Goal: Communication & Community: Answer question/provide support

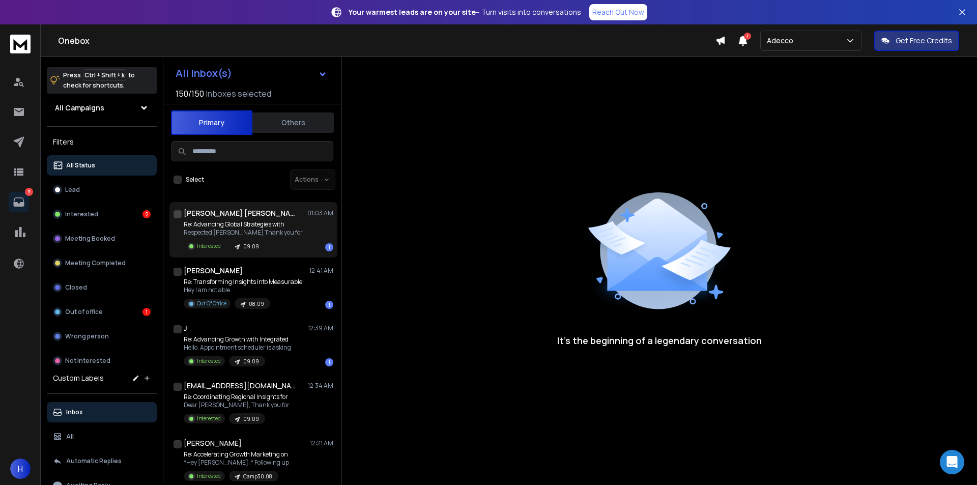
click at [313, 226] on div "Re: Advancing Global Strategies with Respected Ma’am Thank you for Interested 0…" at bounding box center [259, 235] width 150 height 31
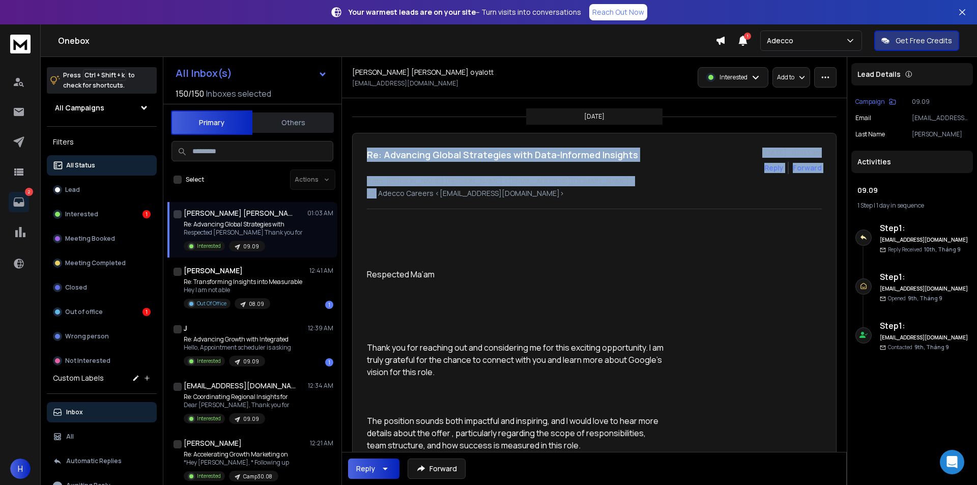
drag, startPoint x: 364, startPoint y: 157, endPoint x: 376, endPoint y: 202, distance: 46.4
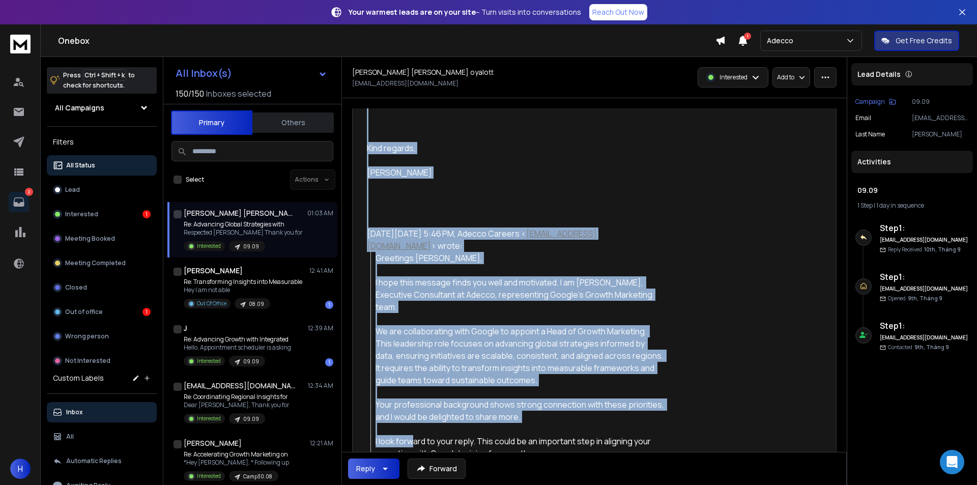
scroll to position [560, 0]
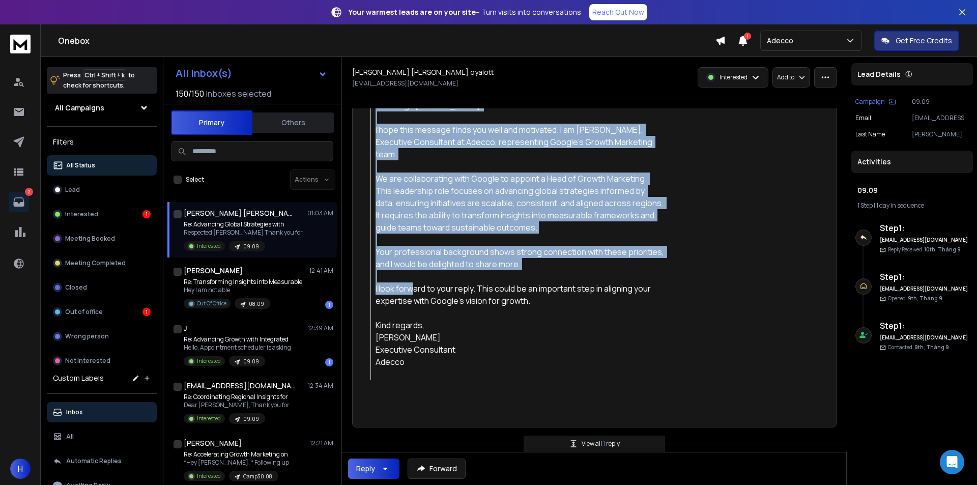
drag, startPoint x: 364, startPoint y: 181, endPoint x: 436, endPoint y: 360, distance: 193.5
click at [436, 360] on div "Re: Advancing Global Strategies with Data-Informed Insights 10 September 2025 :…" at bounding box center [594, 0] width 485 height 855
copy div "from: Muhammed Rems Iqubal oyalott <remsiqubal@gmail.com> to: Adecco Careers <w…"
click at [375, 469] on div "Reply" at bounding box center [365, 469] width 19 height 10
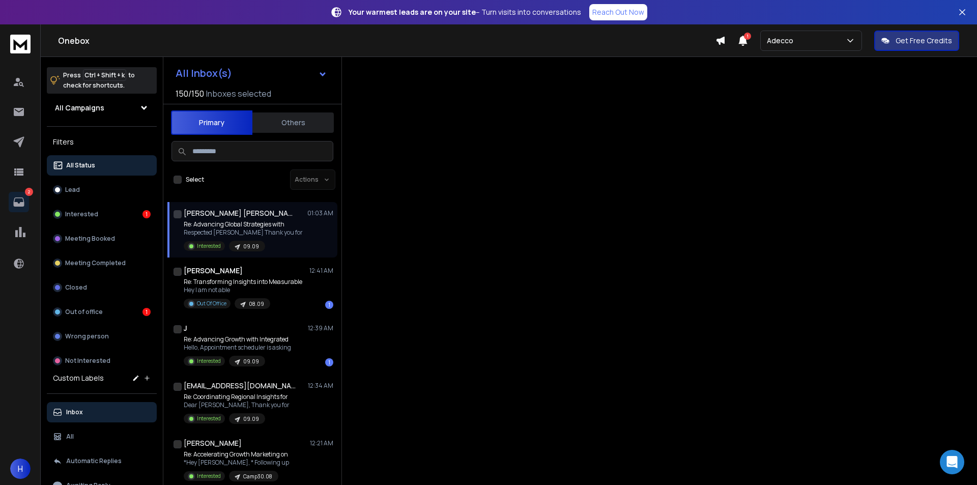
scroll to position [0, 0]
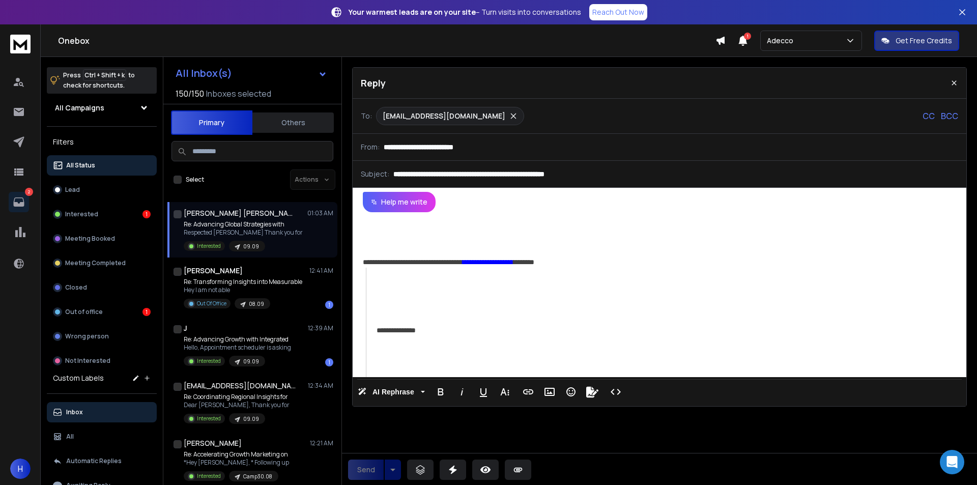
click at [400, 226] on div at bounding box center [660, 227] width 594 height 11
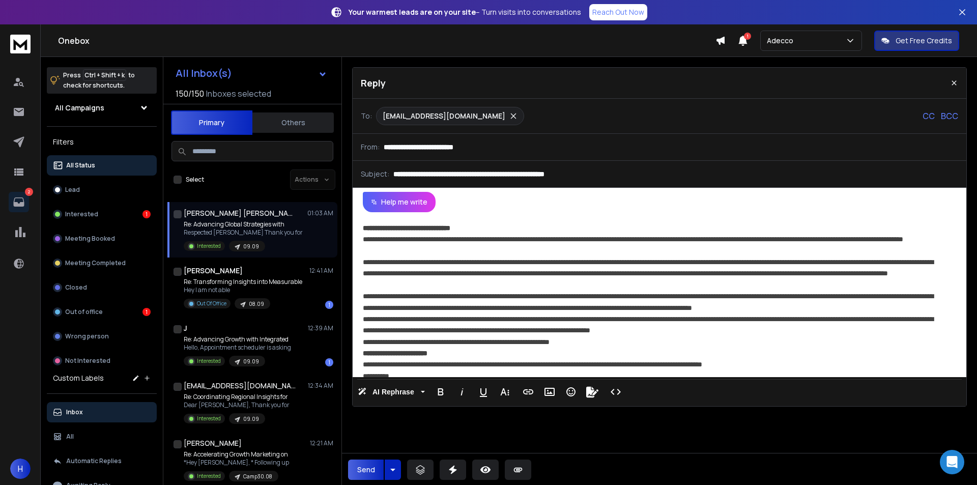
click at [494, 231] on p "**********" at bounding box center [660, 227] width 594 height 11
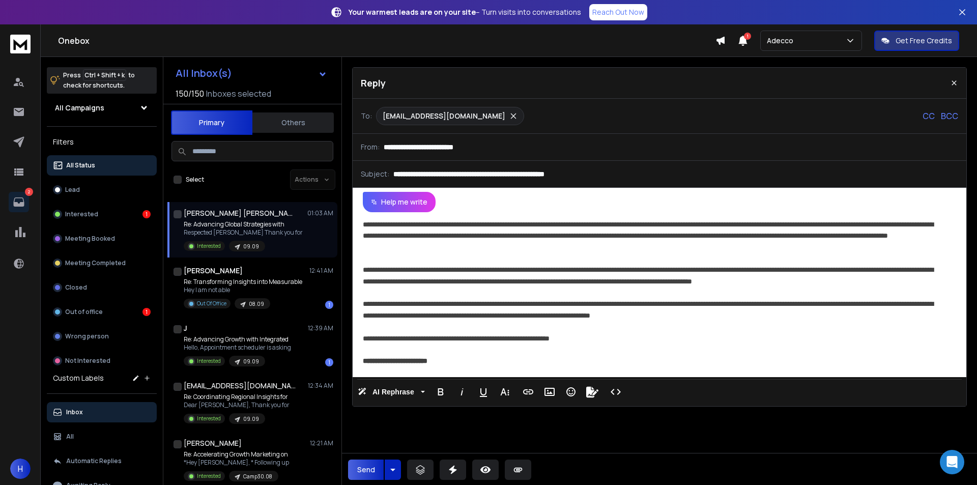
scroll to position [83, 0]
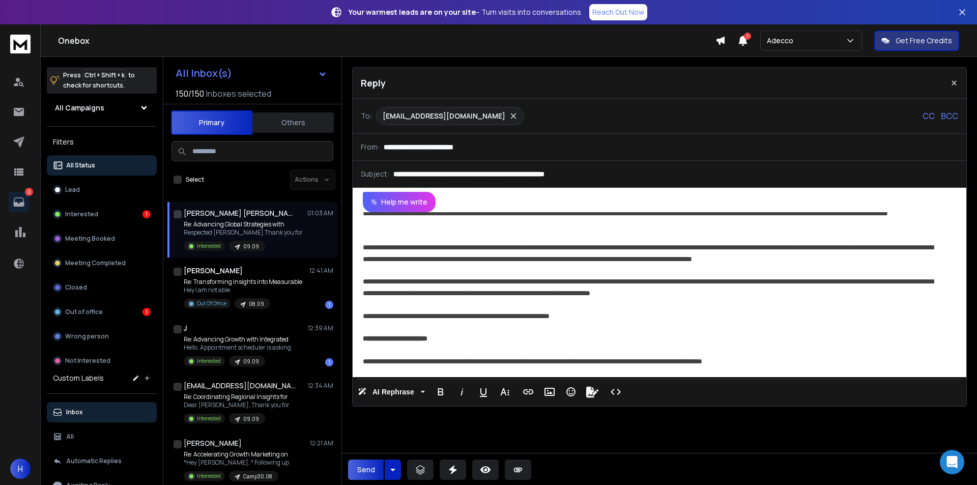
click at [478, 345] on div at bounding box center [658, 350] width 591 height 11
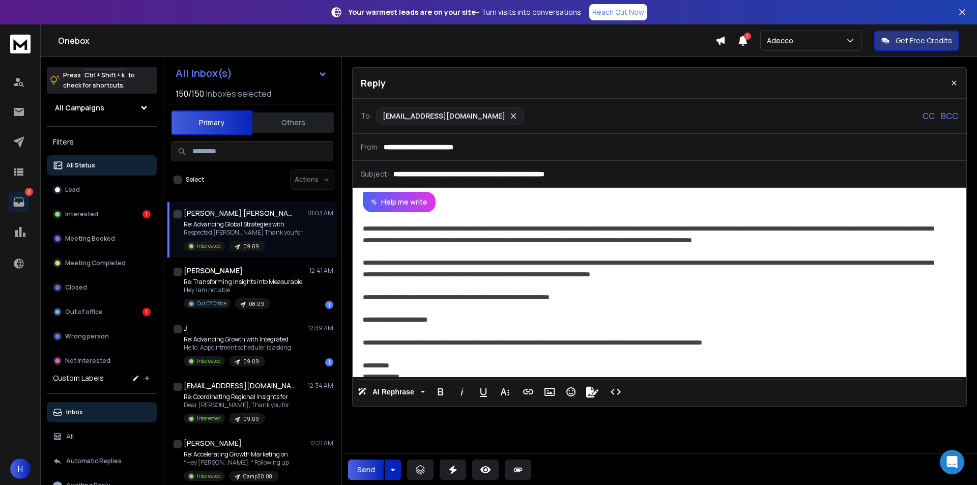
scroll to position [153, 0]
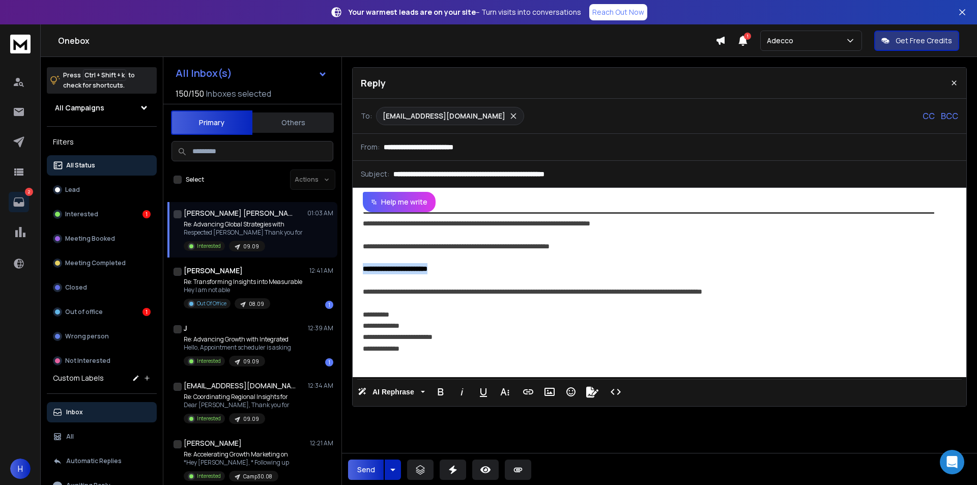
drag, startPoint x: 469, startPoint y: 271, endPoint x: 361, endPoint y: 266, distance: 108.0
click at [361, 266] on div "**********" at bounding box center [658, 294] width 611 height 165
drag, startPoint x: 529, startPoint y: 395, endPoint x: 7, endPoint y: 280, distance: 535.1
click at [529, 394] on icon "button" at bounding box center [528, 391] width 10 height 5
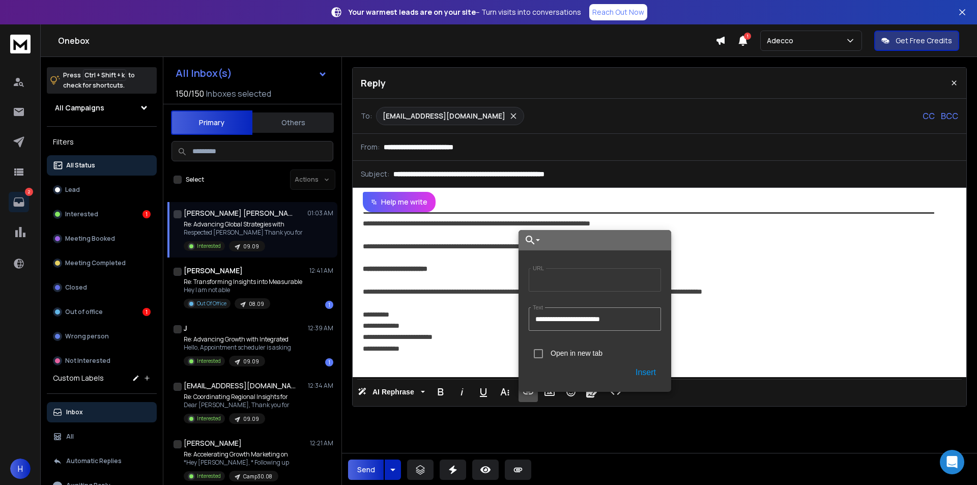
click at [563, 282] on input "URL" at bounding box center [595, 279] width 132 height 23
type input "**********"
click at [640, 369] on button "Insert" at bounding box center [646, 372] width 31 height 18
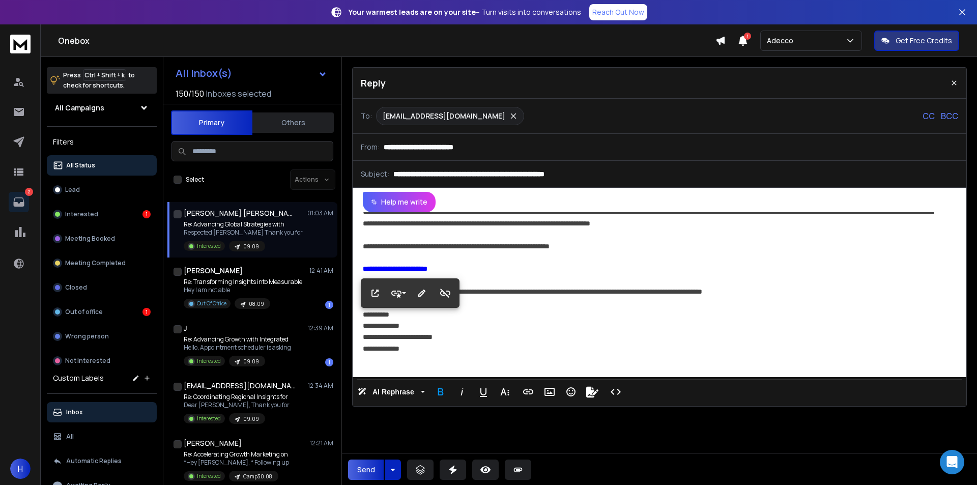
click at [485, 275] on div at bounding box center [658, 280] width 591 height 11
click at [471, 314] on p "**********" at bounding box center [654, 332] width 583 height 46
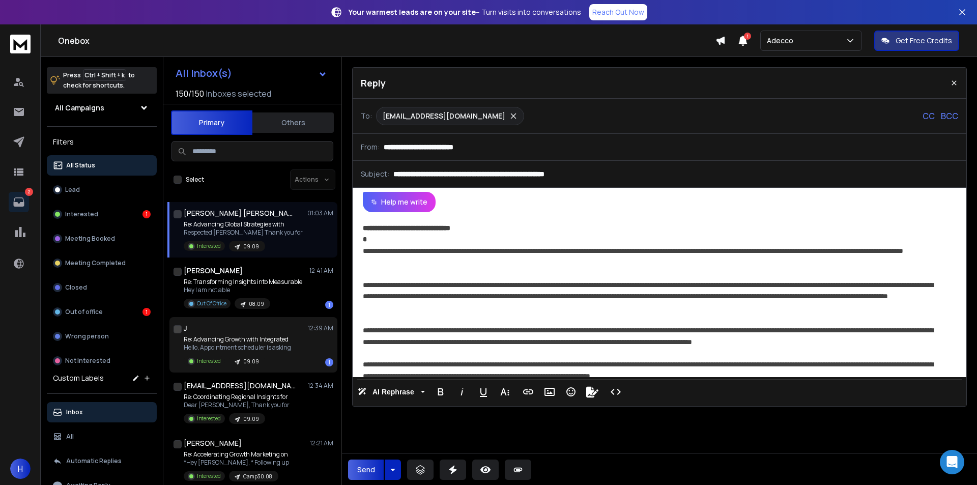
click at [365, 468] on button "Send" at bounding box center [366, 470] width 36 height 20
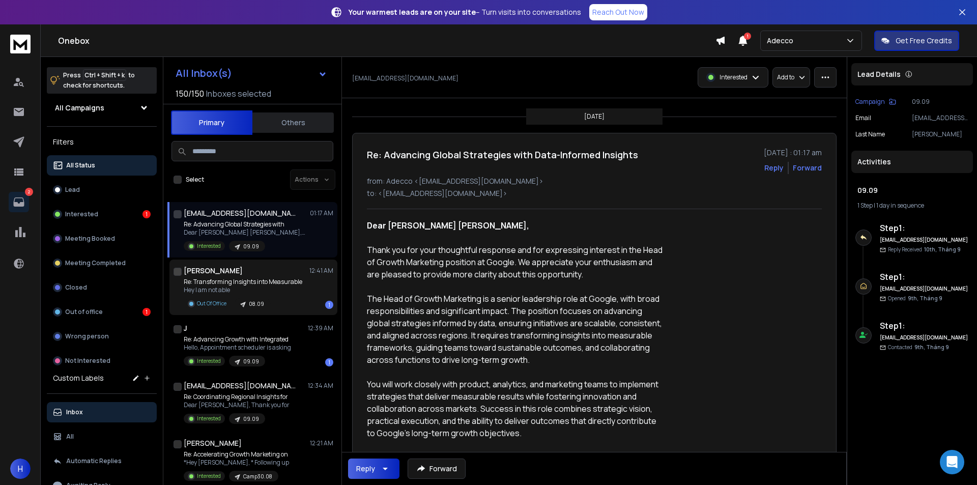
click at [261, 276] on div "nishtha chaturvedi 12:41 AM Re: Transforming Insights into Measurable Hey I am …" at bounding box center [259, 287] width 150 height 43
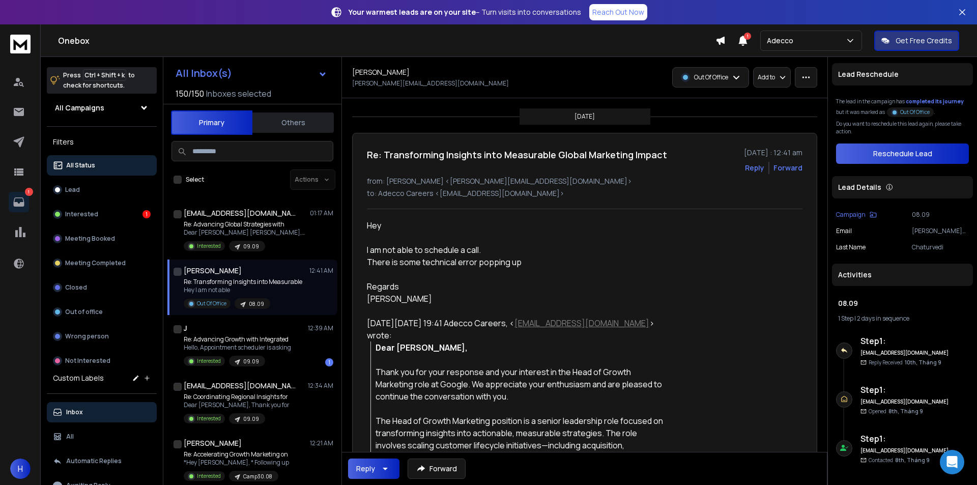
drag, startPoint x: 446, startPoint y: 228, endPoint x: 426, endPoint y: 226, distance: 20.4
click at [447, 229] on div "Hey I am not able to schedule a call. There is some technical error popping up …" at bounding box center [515, 262] width 297 height 86
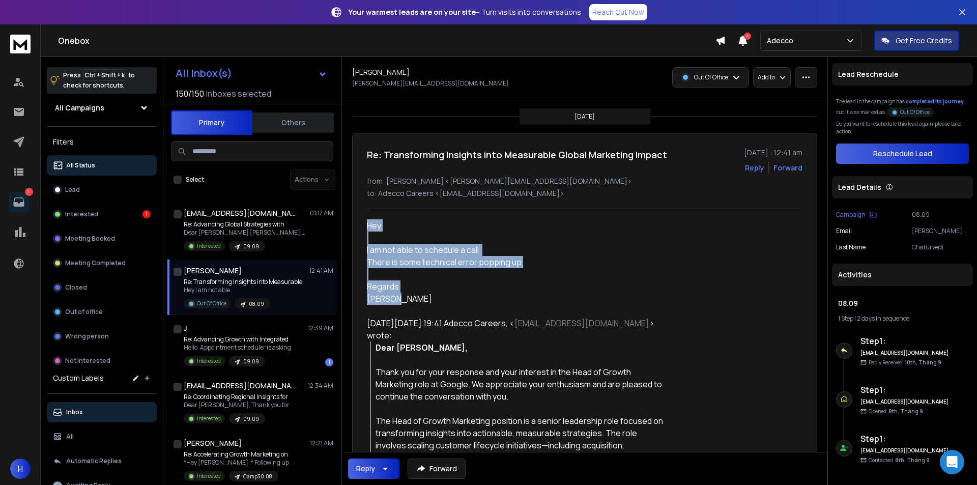
drag, startPoint x: 365, startPoint y: 223, endPoint x: 405, endPoint y: 294, distance: 80.7
drag, startPoint x: 556, startPoint y: 280, endPoint x: 545, endPoint y: 280, distance: 11.2
click at [556, 280] on div "Regards" at bounding box center [515, 286] width 297 height 12
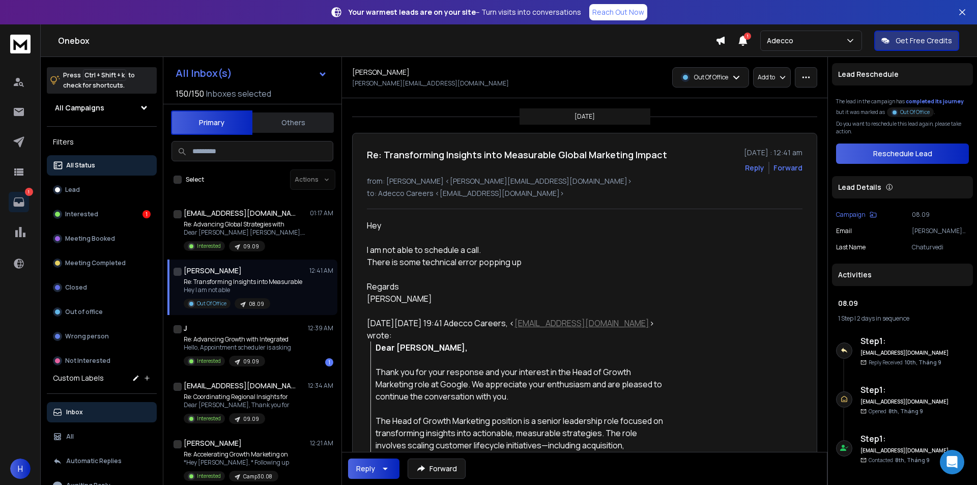
scroll to position [204, 0]
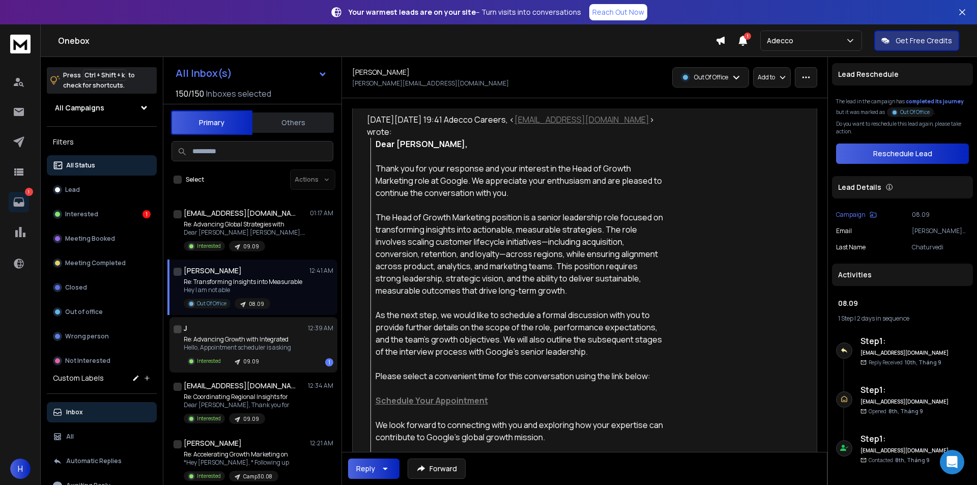
click at [288, 345] on p "Hello, Appointment scheduler is asking" at bounding box center [237, 348] width 107 height 8
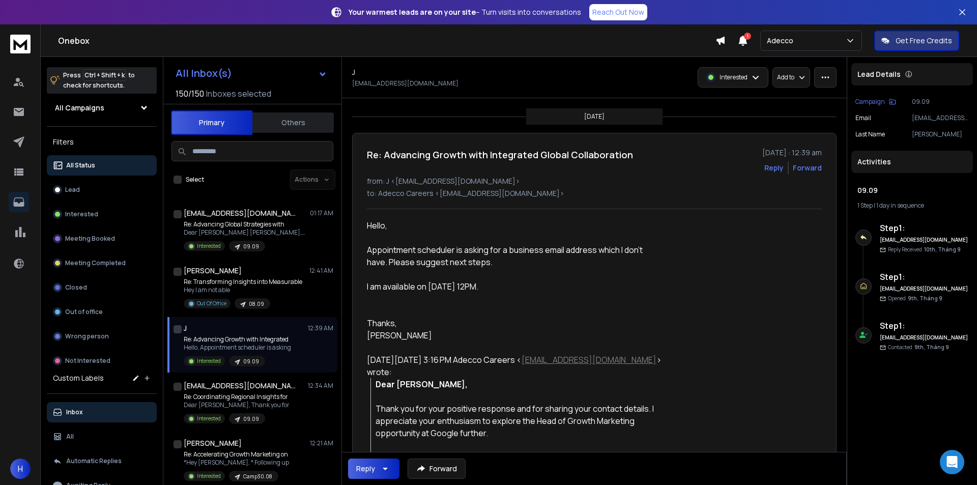
drag, startPoint x: 476, startPoint y: 244, endPoint x: 462, endPoint y: 245, distance: 13.8
click at [476, 243] on div "Hello, Appointment scheduler is asking for a business email address which I don…" at bounding box center [515, 280] width 297 height 122
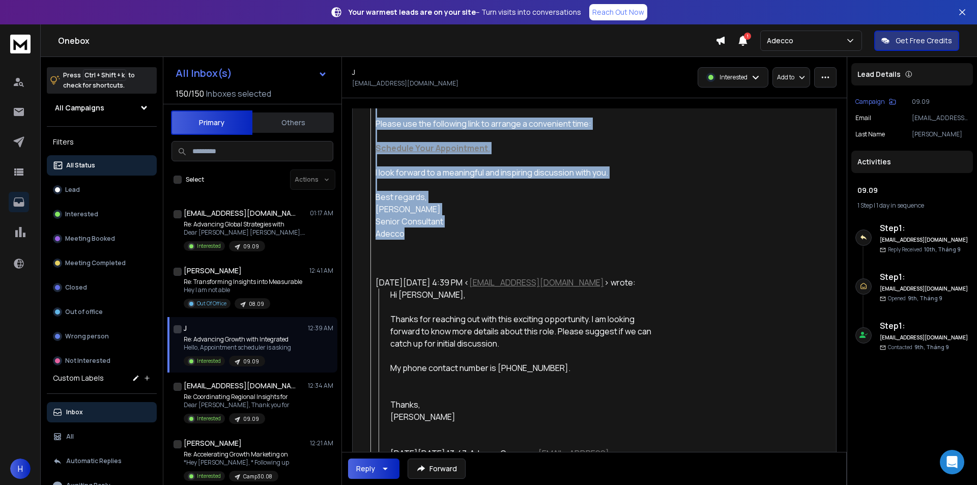
scroll to position [305, 0]
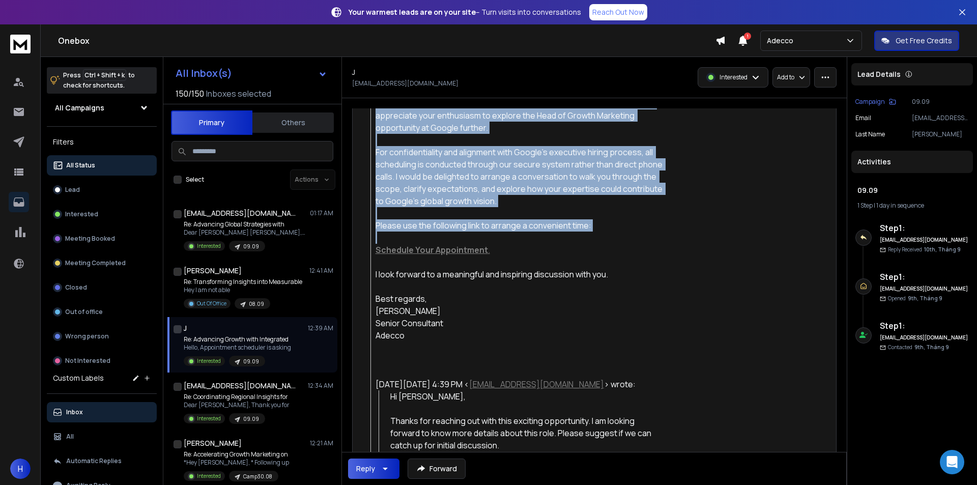
drag, startPoint x: 366, startPoint y: 182, endPoint x: 416, endPoint y: 239, distance: 76.1
click at [416, 239] on div "Re: Advancing Growth with Integrated Global Collaboration 10 September 2025 : 1…" at bounding box center [594, 382] width 485 height 1111
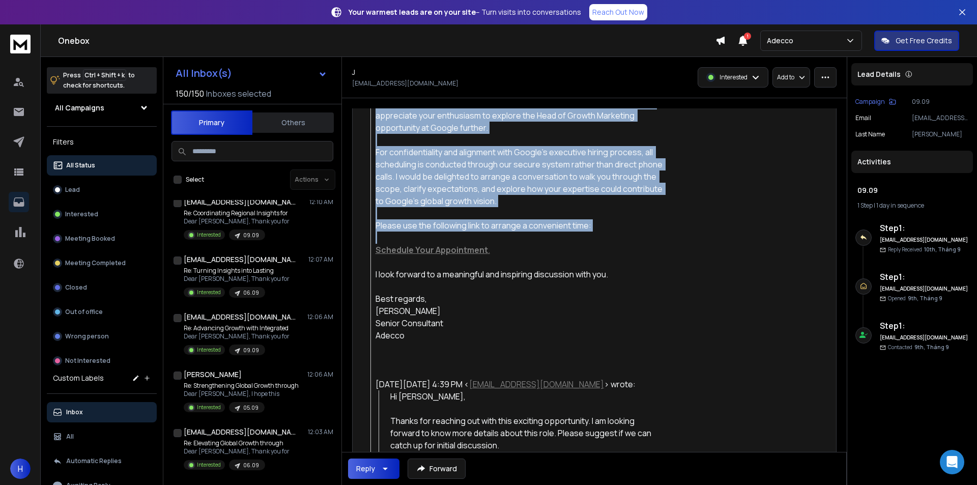
scroll to position [102, 0]
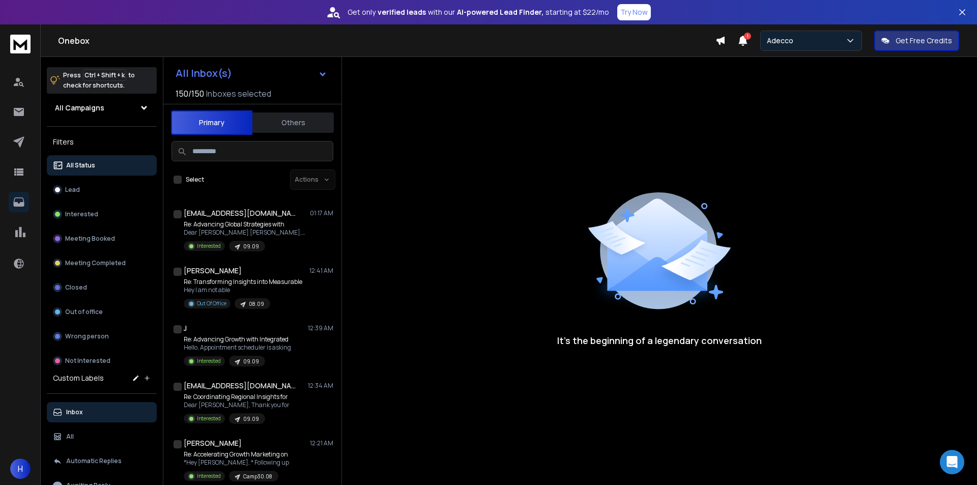
click at [829, 47] on button "Adecco" at bounding box center [812, 41] width 102 height 20
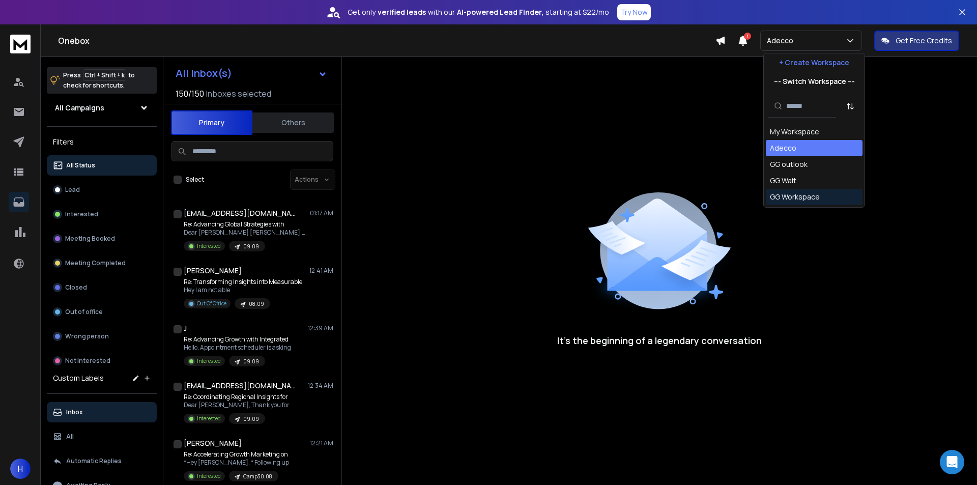
click at [814, 196] on div "GG Workspace" at bounding box center [795, 197] width 50 height 10
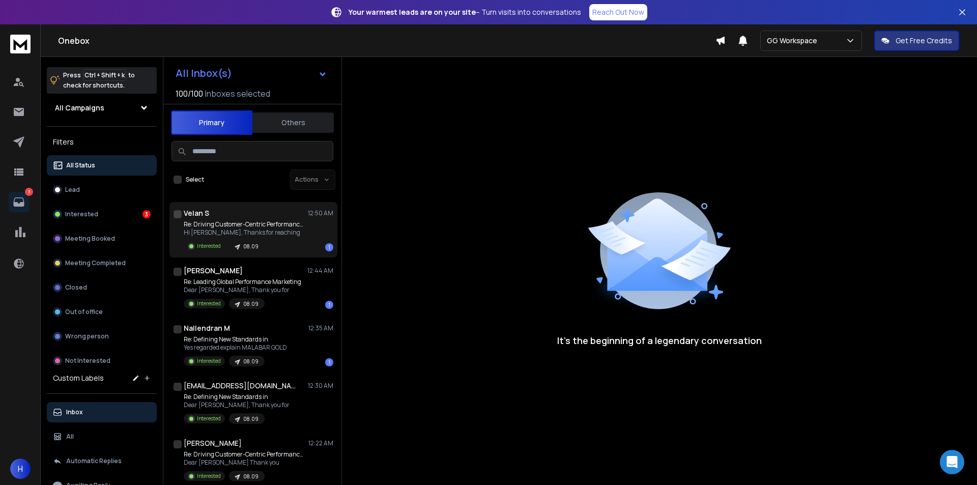
click at [306, 231] on div "Re: Driving Customer-Centric Performance Marketing Hi [PERSON_NAME], Thanks for…" at bounding box center [259, 235] width 150 height 31
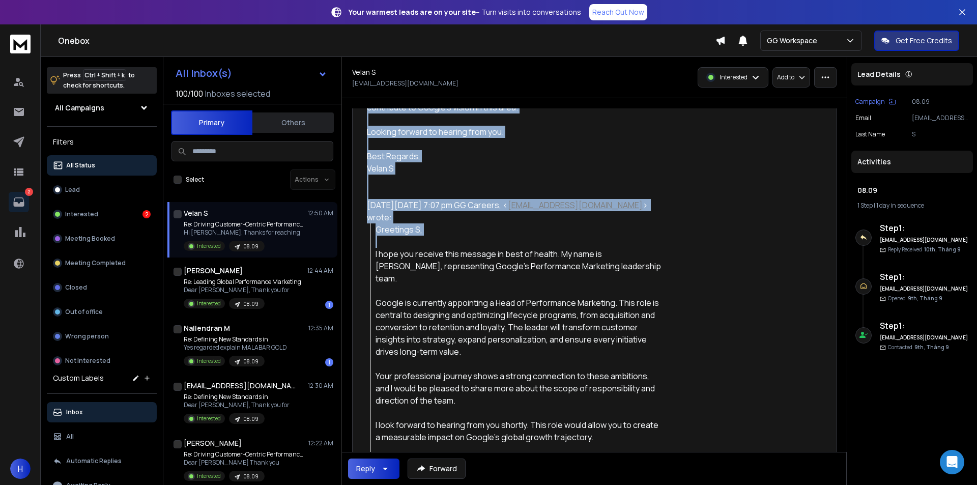
scroll to position [356, 0]
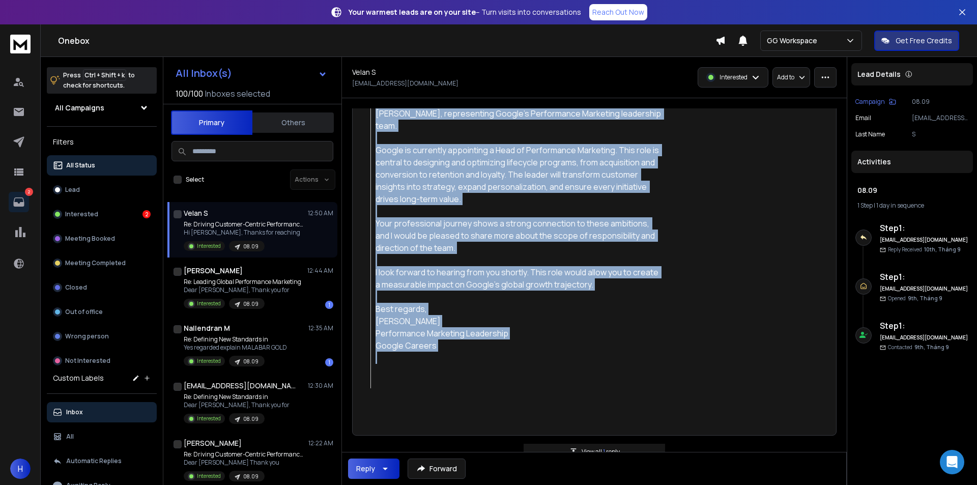
drag, startPoint x: 364, startPoint y: 182, endPoint x: 439, endPoint y: 346, distance: 180.2
click at [439, 346] on div "Re: Driving Customer-Centric Performance Marketing [DATE] : 12:50 am Reply Forw…" at bounding box center [594, 106] width 485 height 659
copy div "lore: Ipsum D <sitametc340@adipi.eli> se: DO Eiusmod <tempori@utlaboreetdol.mag…"
click at [363, 469] on div "Reply" at bounding box center [365, 469] width 19 height 10
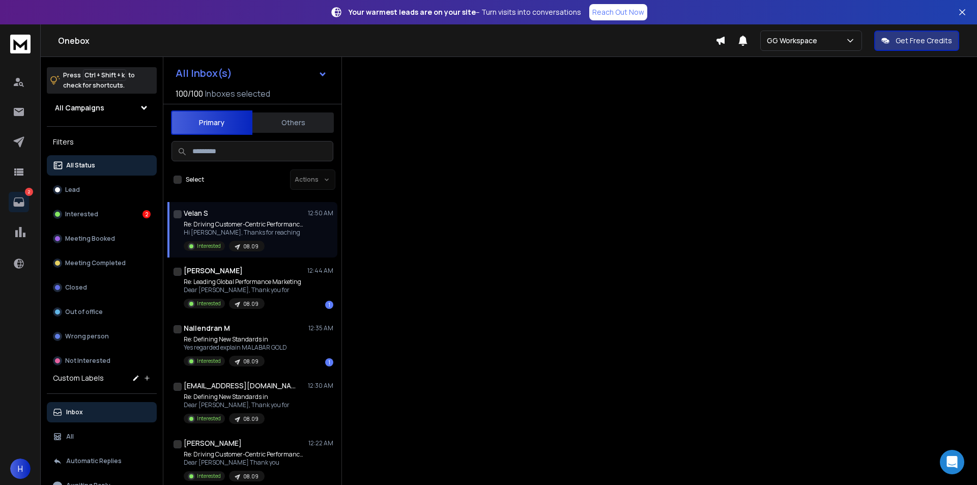
scroll to position [0, 0]
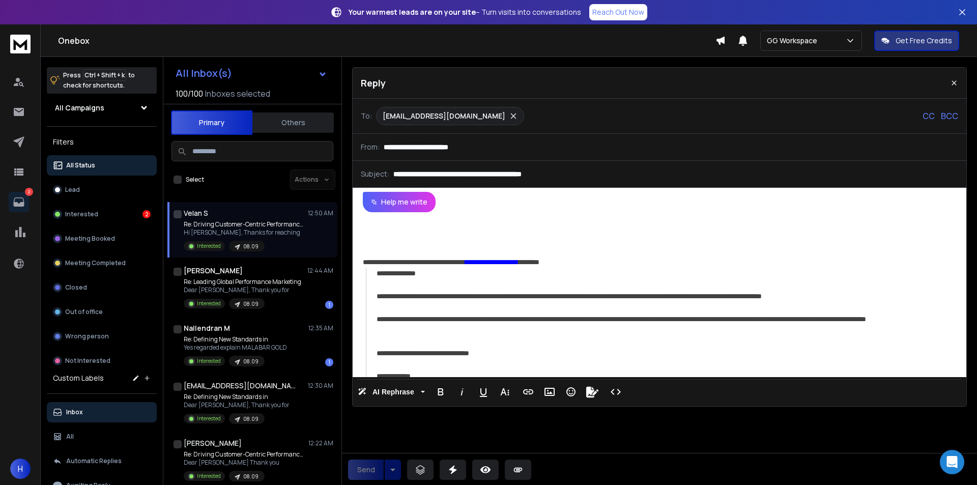
click at [392, 221] on div "**********" at bounding box center [660, 294] width 614 height 165
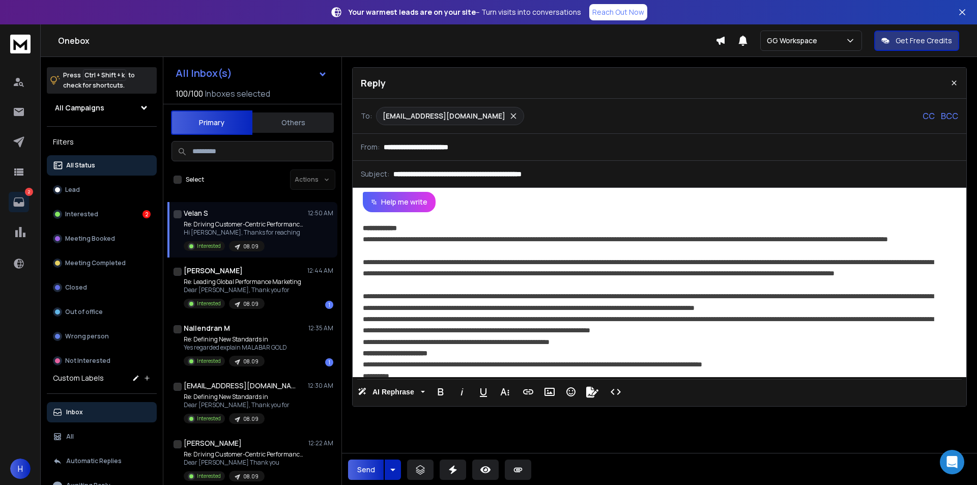
click at [450, 227] on p "**********" at bounding box center [660, 227] width 594 height 11
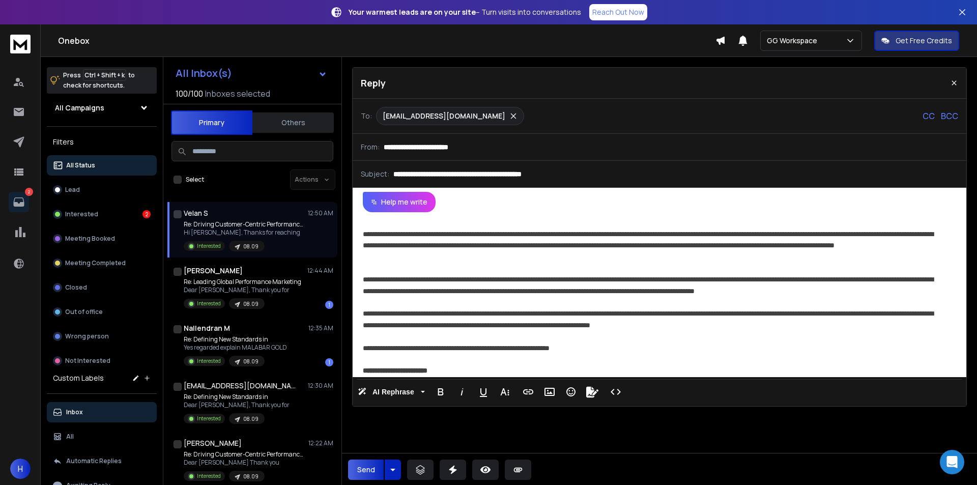
scroll to position [102, 0]
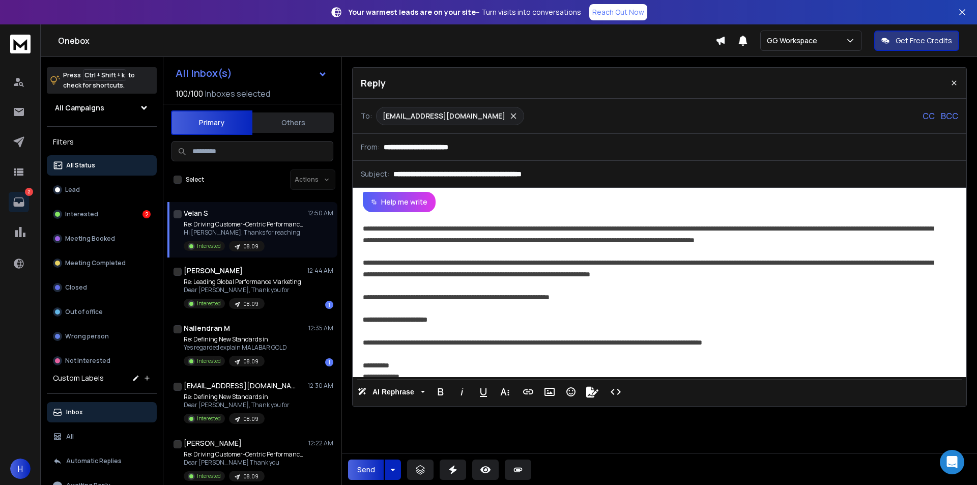
click at [464, 317] on p "**********" at bounding box center [658, 319] width 591 height 11
drag, startPoint x: 461, startPoint y: 321, endPoint x: 361, endPoint y: 322, distance: 99.8
click at [361, 322] on div "**********" at bounding box center [658, 294] width 611 height 165
drag, startPoint x: 525, startPoint y: 388, endPoint x: 481, endPoint y: 375, distance: 45.7
click at [525, 388] on icon "button" at bounding box center [528, 392] width 12 height 12
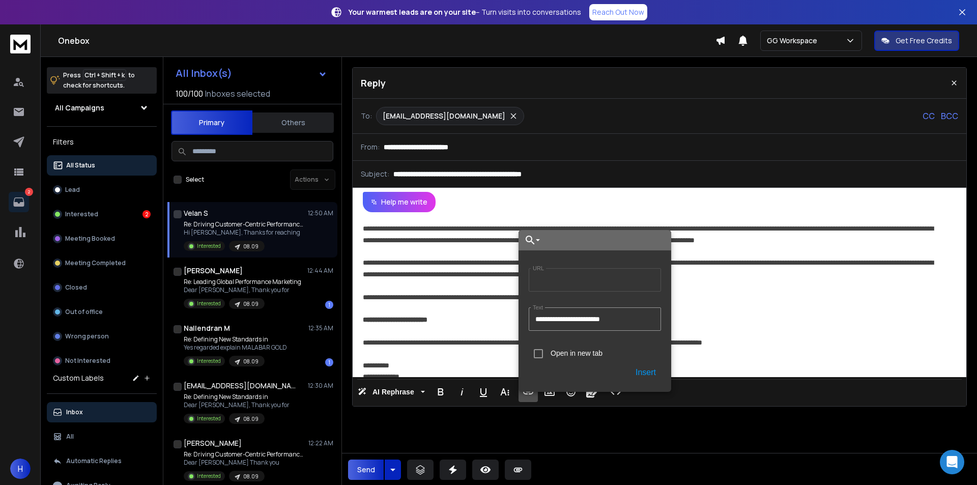
click at [575, 283] on input "URL" at bounding box center [595, 279] width 132 height 23
type input "**********"
drag, startPoint x: 644, startPoint y: 372, endPoint x: 528, endPoint y: 348, distance: 118.6
click at [644, 372] on button "Insert" at bounding box center [646, 372] width 31 height 18
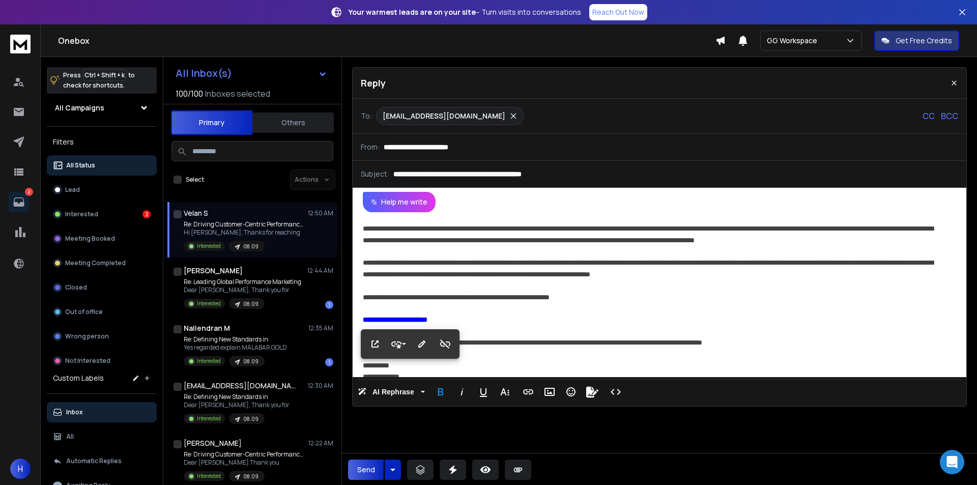
click at [500, 326] on div at bounding box center [658, 331] width 591 height 11
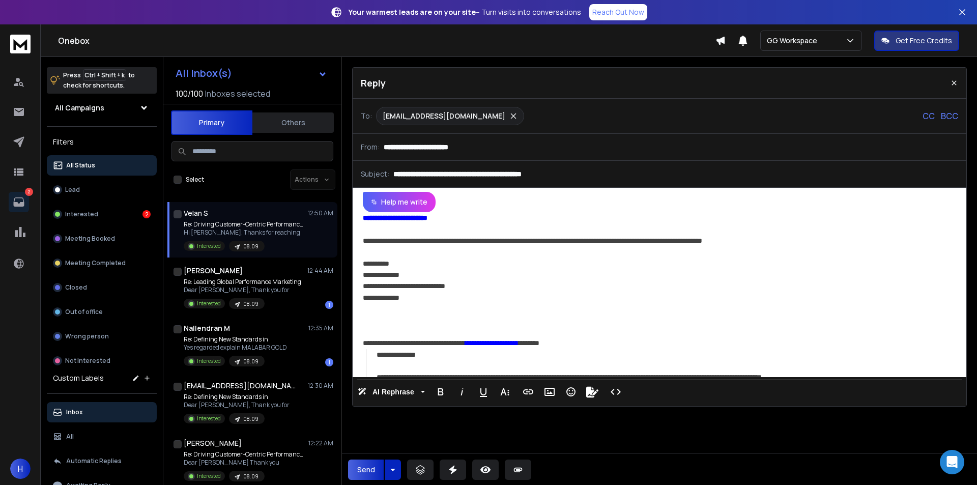
scroll to position [0, 0]
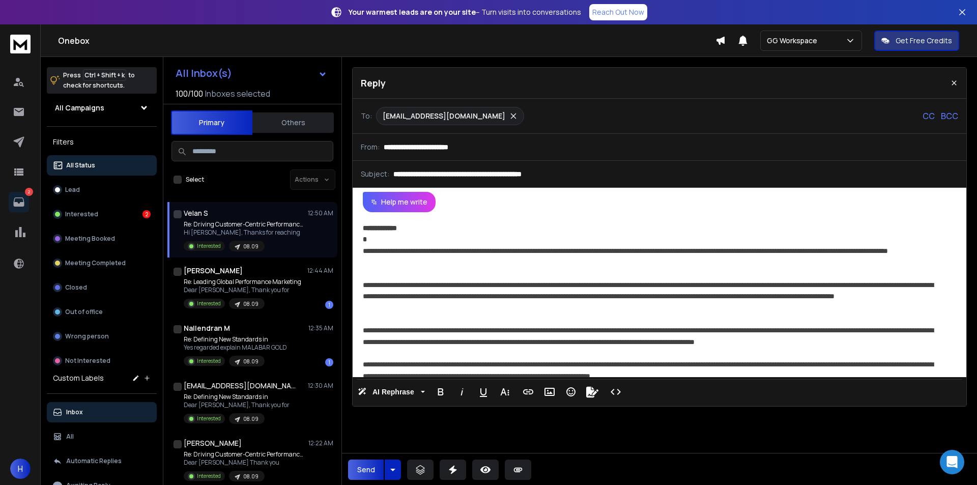
click at [371, 465] on button "Send" at bounding box center [366, 470] width 36 height 20
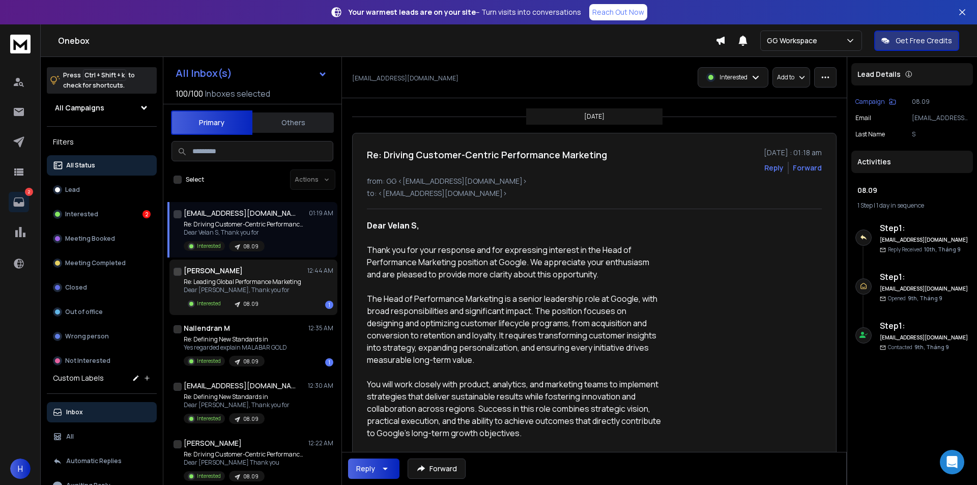
click at [305, 291] on div "Re: Leading Global Performance Marketing Dear [PERSON_NAME], Thank you for Inte…" at bounding box center [259, 293] width 150 height 31
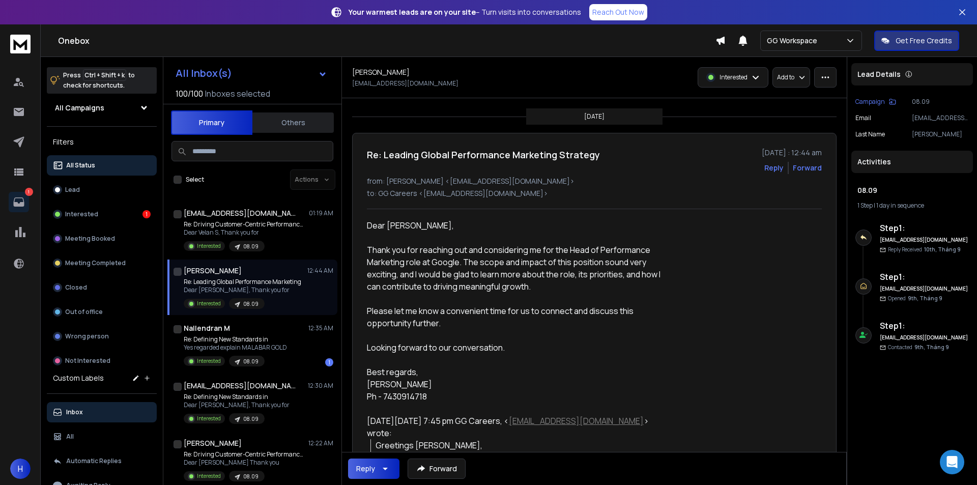
click at [431, 232] on div at bounding box center [515, 238] width 297 height 12
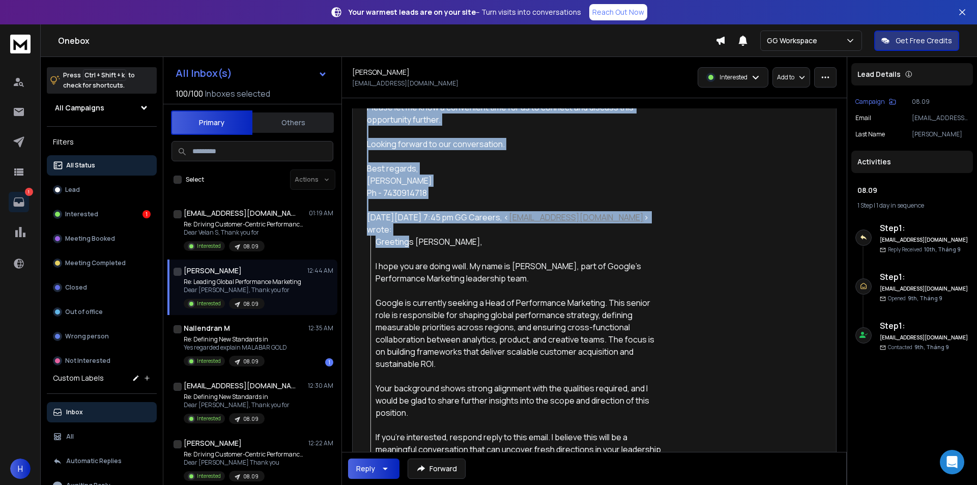
scroll to position [356, 0]
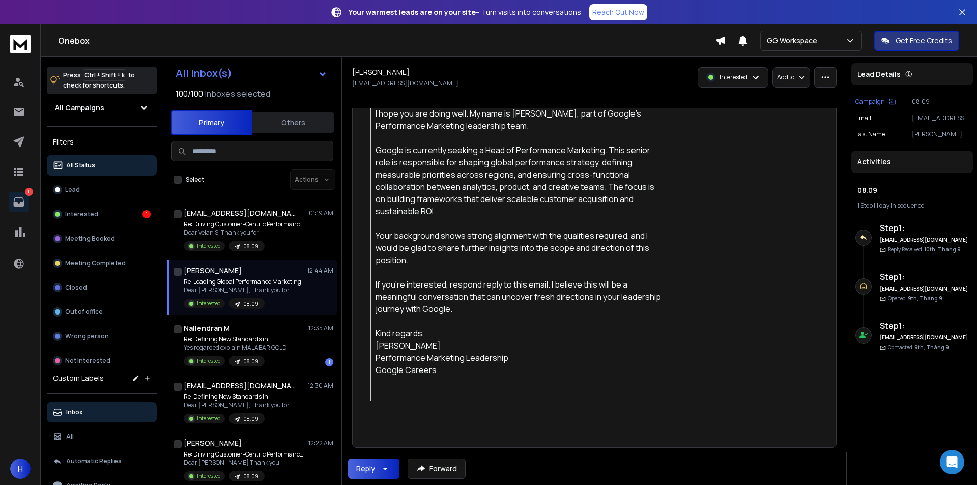
drag, startPoint x: 362, startPoint y: 179, endPoint x: 457, endPoint y: 357, distance: 201.3
click at [457, 357] on div "Re: Leading Global Performance Marketing Strategy [DATE] : 12:44 am Reply Forwa…" at bounding box center [594, 112] width 485 height 671
copy div "lore: Ipsumd Sitam <consectetur@adipi.eli> se: DO Eiusmod <tempor@incididuntutl…"
click at [371, 466] on div "Reply" at bounding box center [365, 469] width 19 height 10
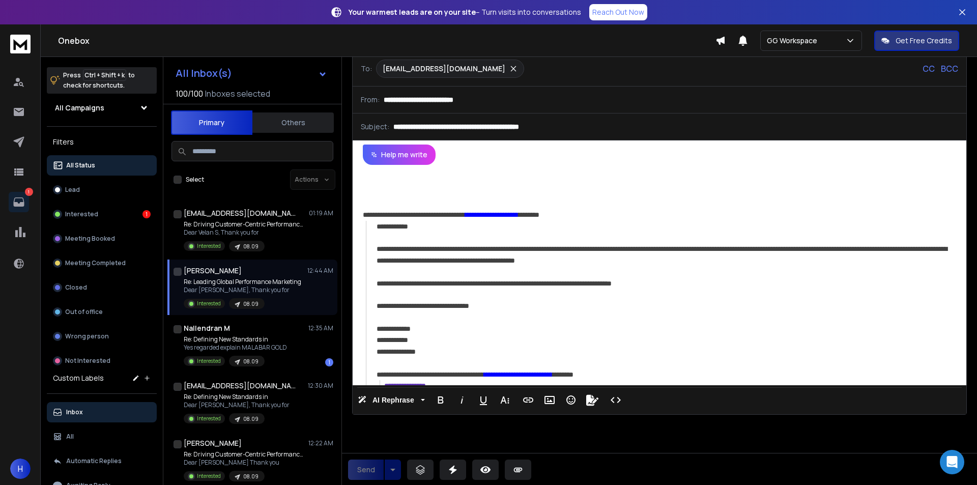
scroll to position [0, 0]
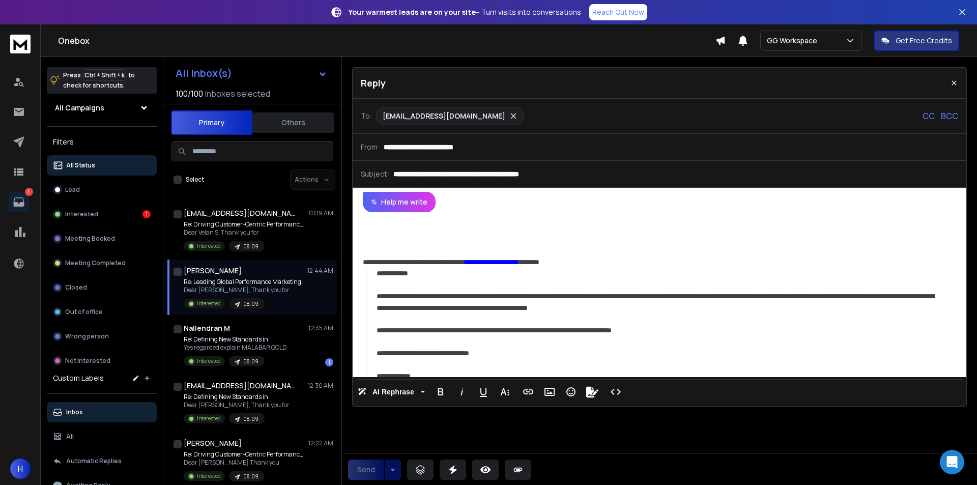
click at [445, 215] on div "**********" at bounding box center [660, 294] width 614 height 165
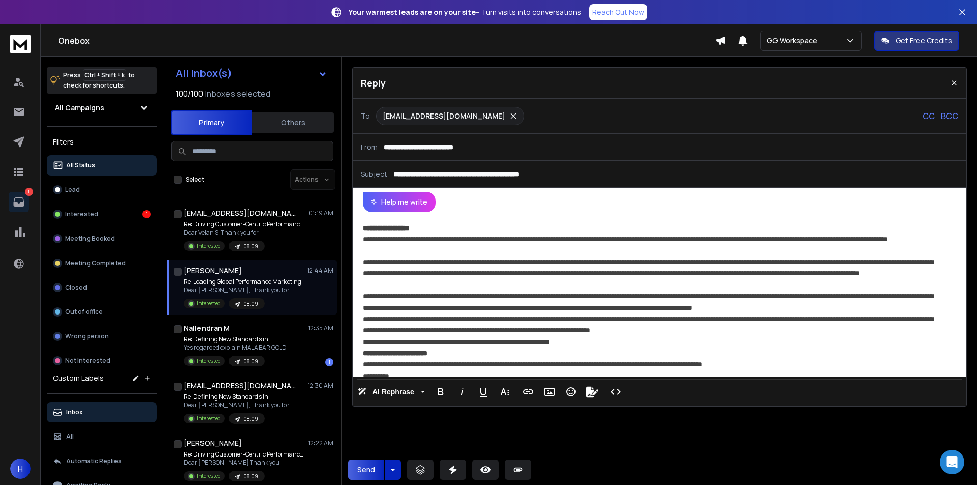
click at [460, 225] on p "**********" at bounding box center [660, 227] width 594 height 11
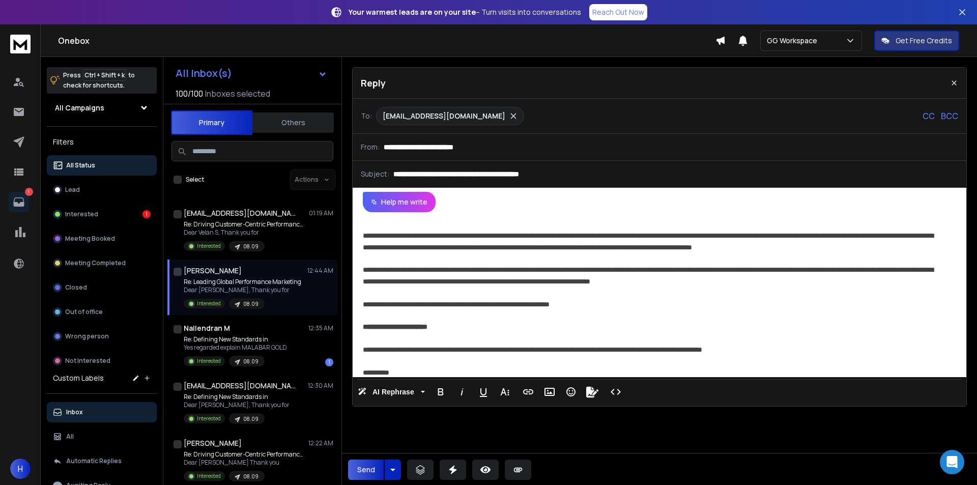
scroll to position [106, 0]
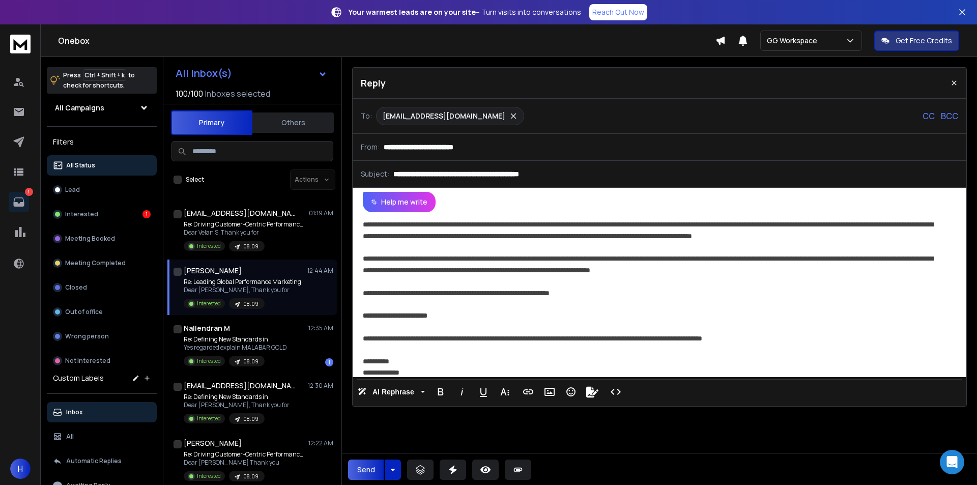
click at [452, 307] on div at bounding box center [658, 304] width 591 height 11
drag, startPoint x: 464, startPoint y: 316, endPoint x: 435, endPoint y: 334, distance: 34.6
click at [362, 313] on div "**********" at bounding box center [658, 294] width 611 height 165
click at [524, 395] on icon "button" at bounding box center [528, 392] width 12 height 12
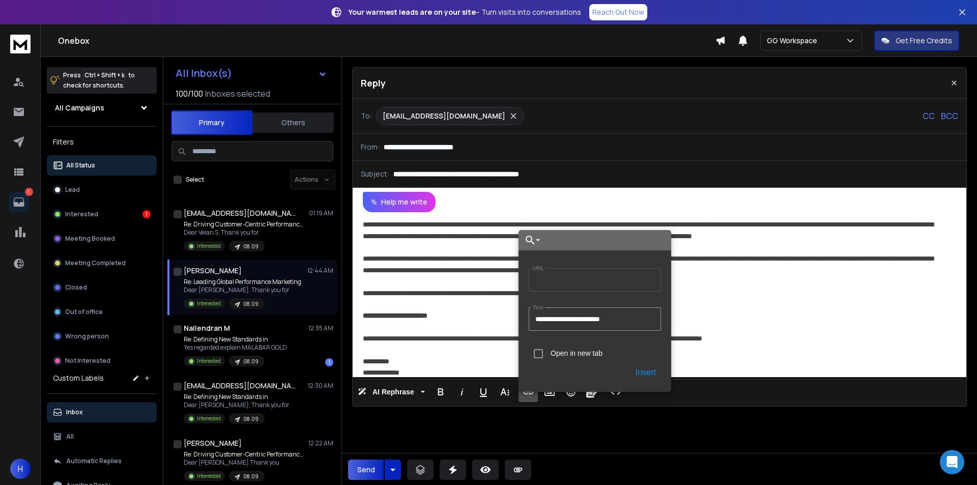
click at [573, 278] on input "URL" at bounding box center [595, 279] width 132 height 23
type input "**********"
drag, startPoint x: 647, startPoint y: 369, endPoint x: 487, endPoint y: 344, distance: 161.8
click at [648, 369] on button "Insert" at bounding box center [646, 372] width 31 height 18
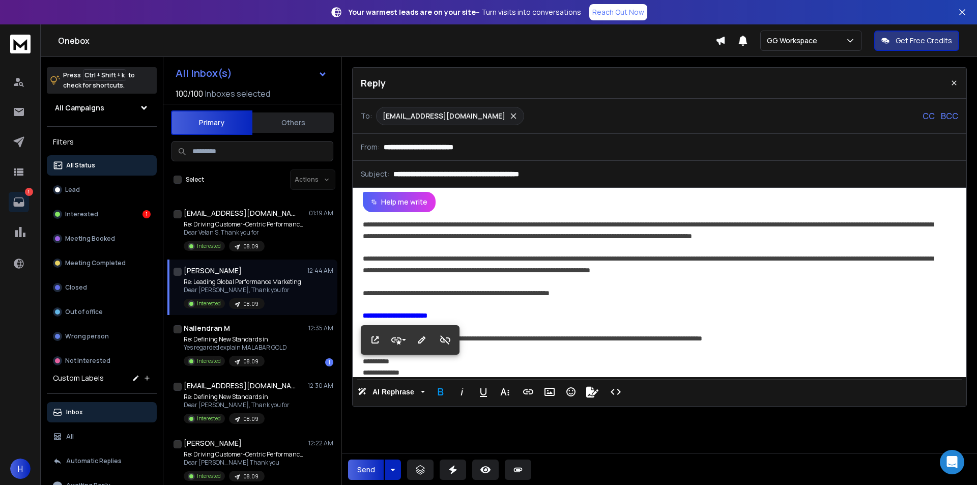
click at [479, 315] on p "**********" at bounding box center [658, 315] width 591 height 11
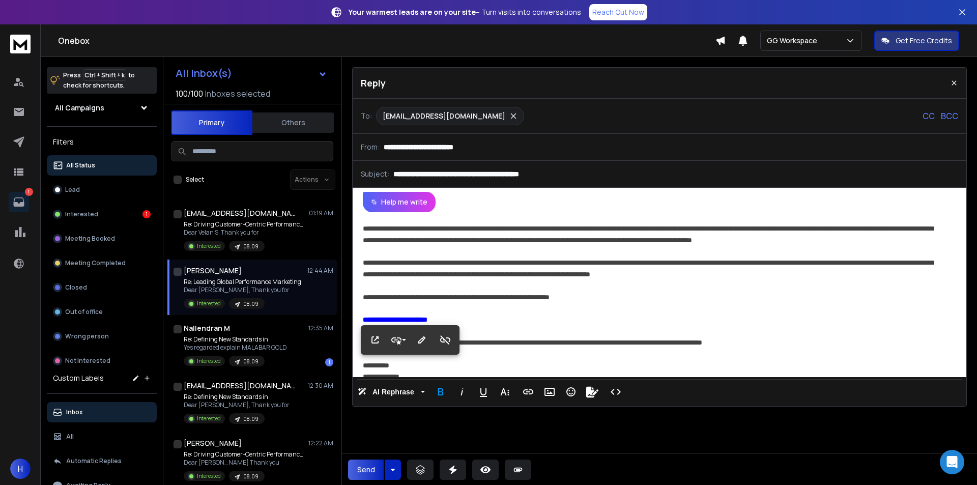
scroll to position [204, 0]
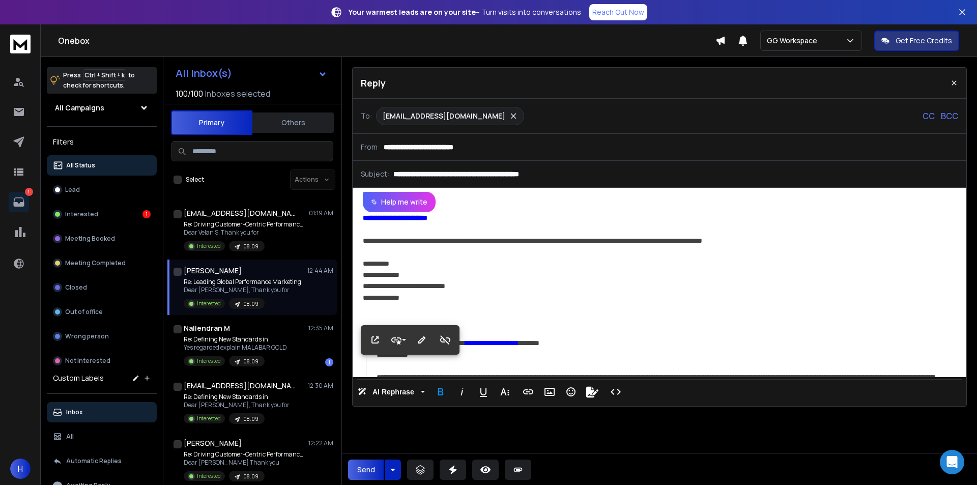
click at [364, 474] on button "Send" at bounding box center [366, 470] width 36 height 20
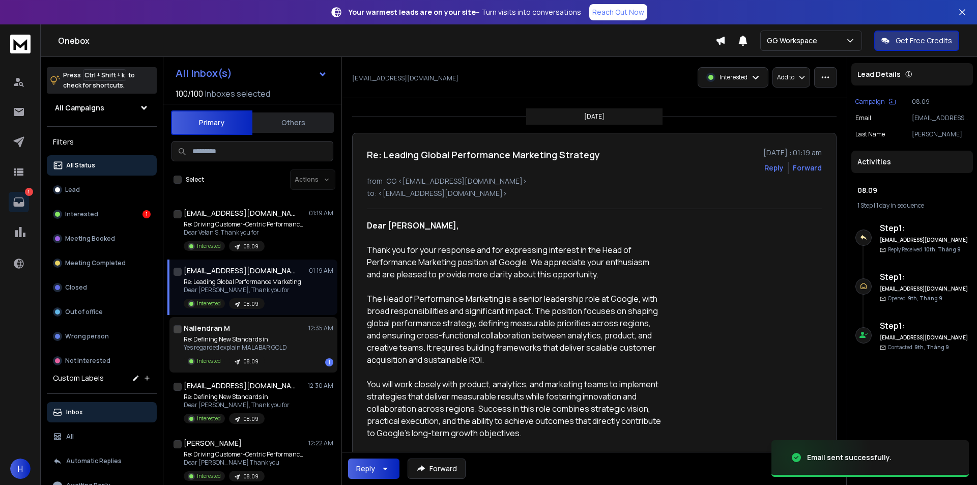
click at [280, 347] on p "Yes regarded explain MALABAR GOLD" at bounding box center [235, 348] width 103 height 8
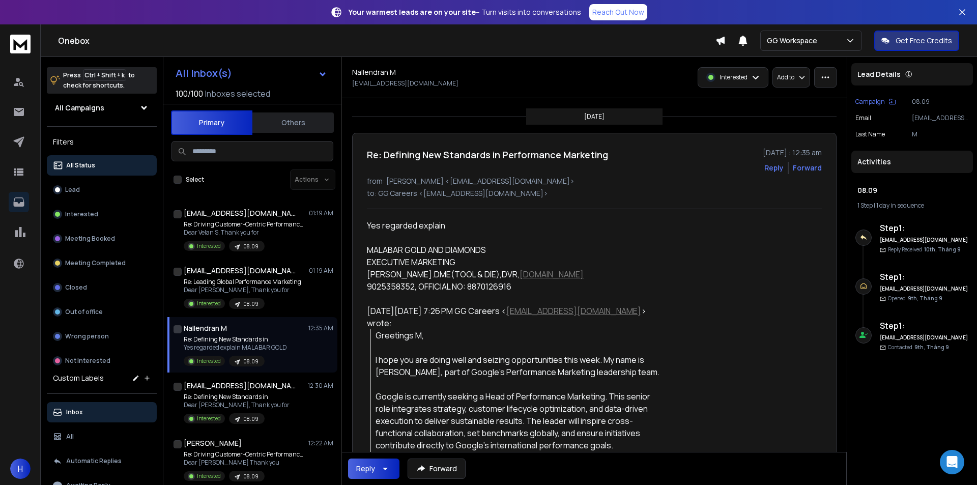
click at [462, 234] on div at bounding box center [515, 238] width 297 height 12
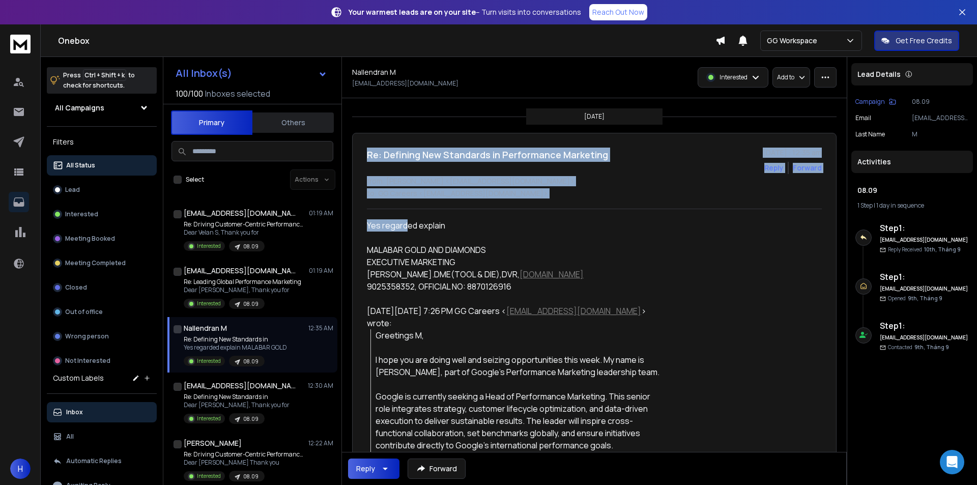
drag, startPoint x: 364, startPoint y: 174, endPoint x: 404, endPoint y: 216, distance: 58.4
click at [404, 216] on div "Re: Defining New Standards in Performance Marketing [DATE] : 12:35 am Reply For…" at bounding box center [594, 395] width 485 height 525
drag, startPoint x: 396, startPoint y: 174, endPoint x: 368, endPoint y: 182, distance: 29.2
click at [396, 174] on div "Re: Defining New Standards in Performance Marketing [DATE] : 12:35 am Reply For…" at bounding box center [594, 173] width 455 height 51
click at [358, 178] on div "Re: Defining New Standards in Performance Marketing [DATE] : 12:35 am Reply For…" at bounding box center [594, 395] width 485 height 525
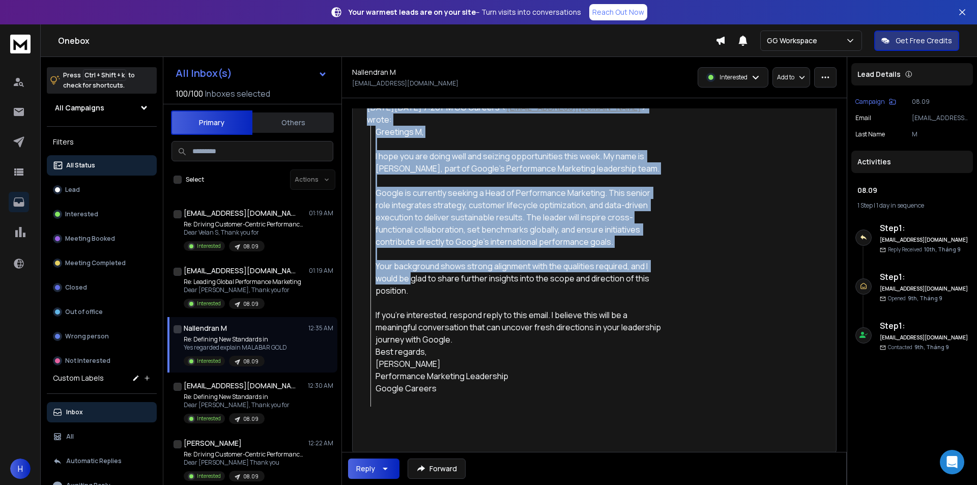
scroll to position [254, 0]
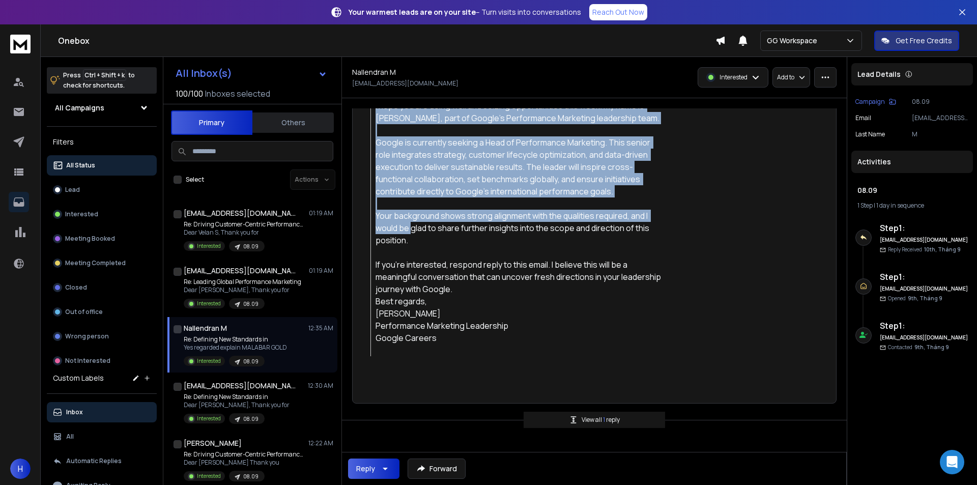
drag, startPoint x: 358, startPoint y: 173, endPoint x: 457, endPoint y: 342, distance: 195.7
click at [457, 342] on div "Re: Defining New Standards in Performance Marketing [DATE] : 12:35 am Reply For…" at bounding box center [594, 141] width 485 height 525
copy div "Lo: Ipsumdol Sit Ametconse ad Elitseddoei Temporinc 80 Utlaboree 2140 : 15:33 d…"
click at [356, 478] on button "Reply" at bounding box center [373, 469] width 51 height 20
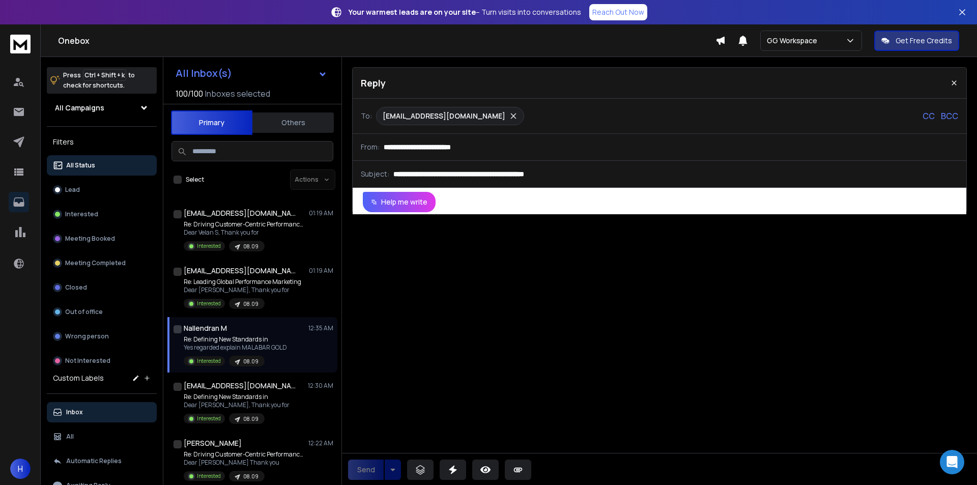
scroll to position [0, 0]
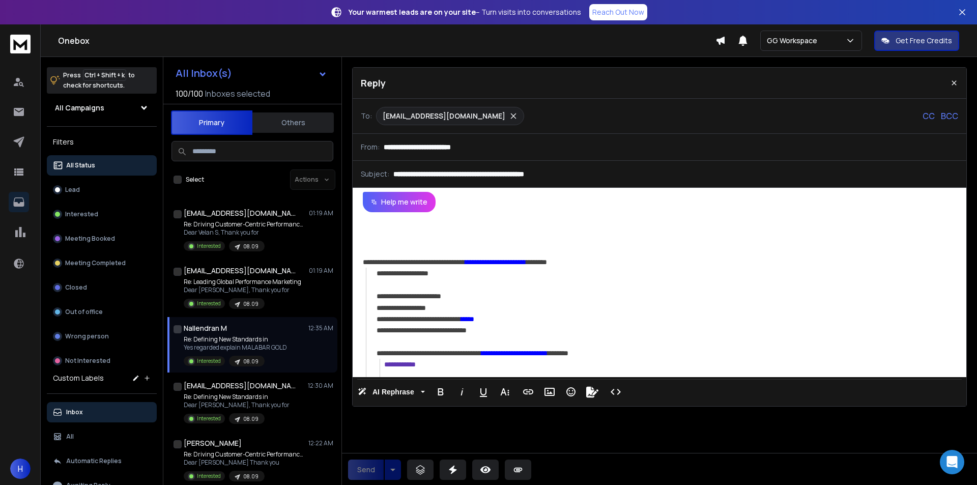
click at [390, 227] on div at bounding box center [660, 227] width 594 height 11
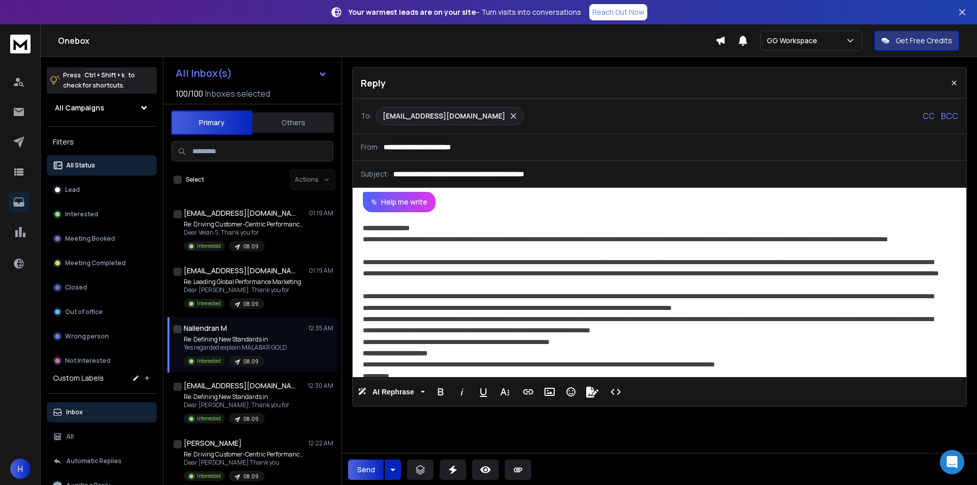
click at [452, 230] on p "**********" at bounding box center [660, 227] width 594 height 11
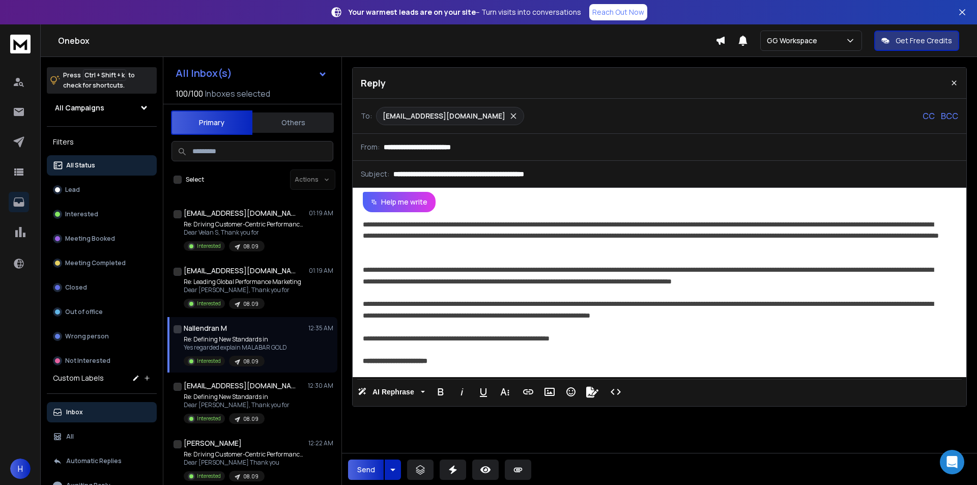
scroll to position [83, 0]
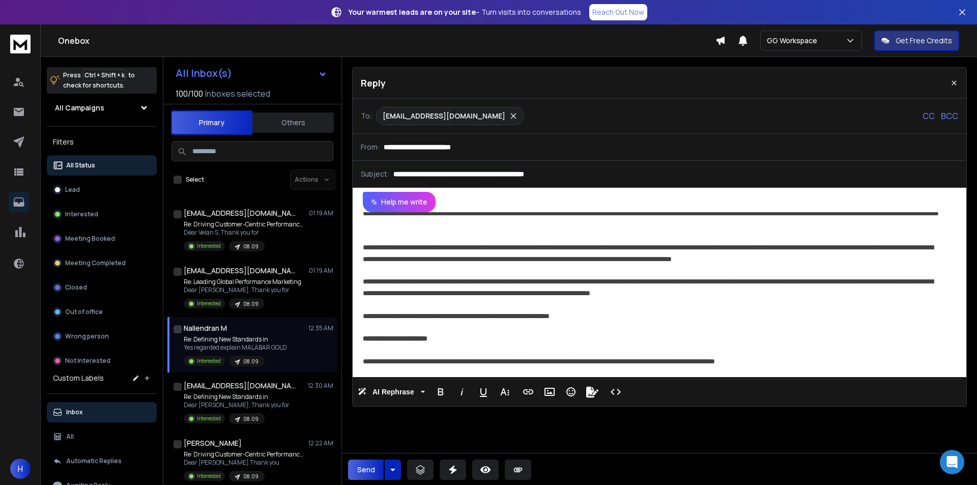
click at [468, 331] on div at bounding box center [658, 327] width 591 height 11
drag, startPoint x: 471, startPoint y: 340, endPoint x: 356, endPoint y: 341, distance: 114.5
click at [356, 341] on div "**********" at bounding box center [658, 294] width 611 height 165
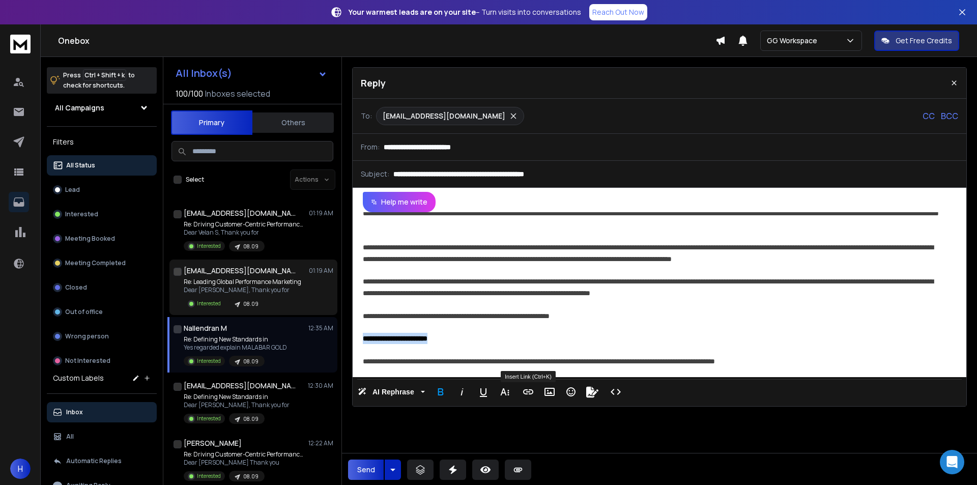
drag, startPoint x: 522, startPoint y: 395, endPoint x: 286, endPoint y: 309, distance: 251.7
click at [523, 394] on icon "button" at bounding box center [528, 392] width 12 height 12
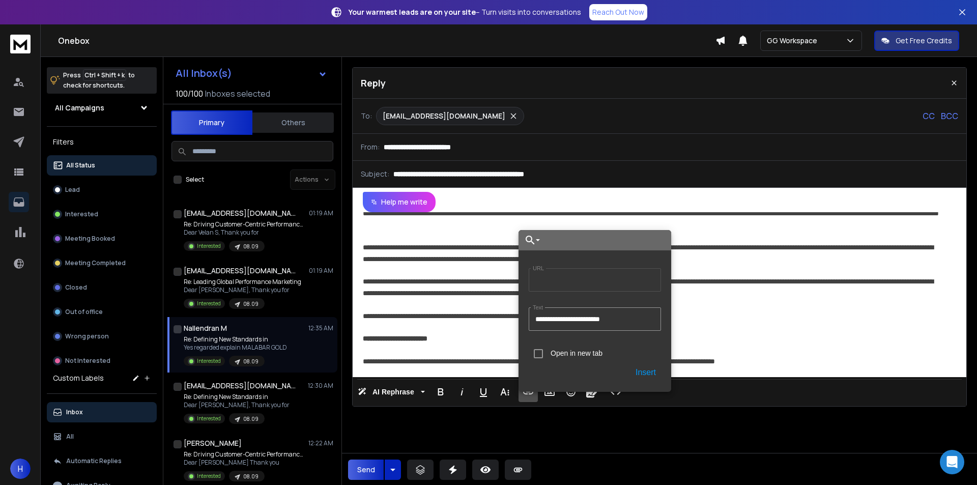
click at [549, 286] on input "URL" at bounding box center [595, 279] width 132 height 23
type input "**********"
click at [646, 367] on button "Insert" at bounding box center [646, 372] width 31 height 18
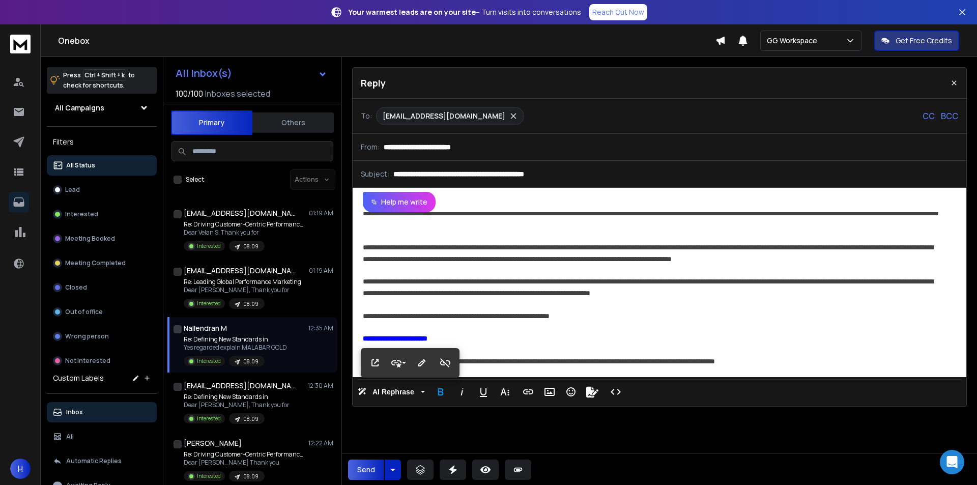
click at [494, 334] on p "**********" at bounding box center [658, 338] width 591 height 11
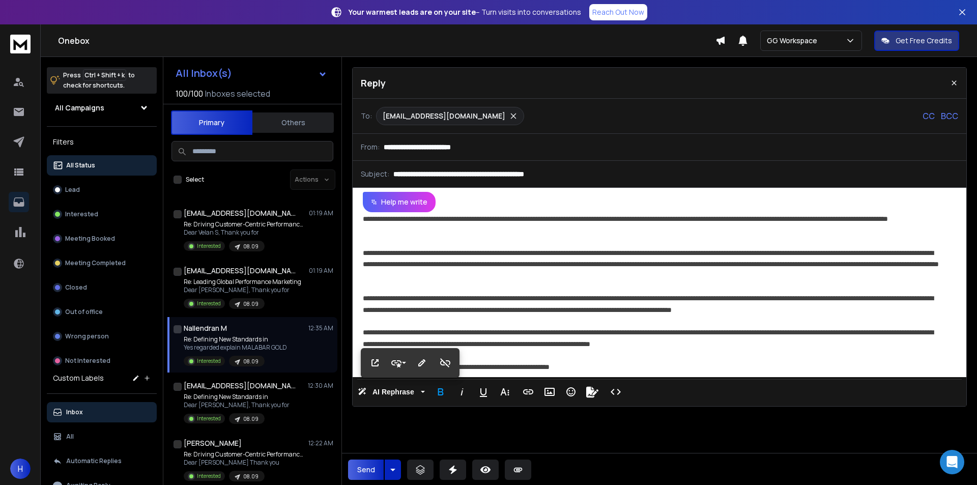
scroll to position [0, 0]
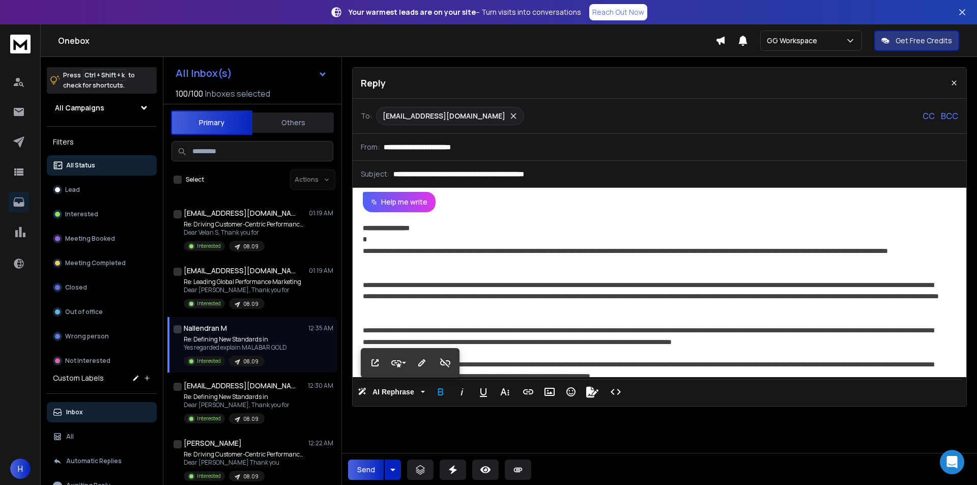
click at [363, 474] on button "Send" at bounding box center [366, 470] width 36 height 20
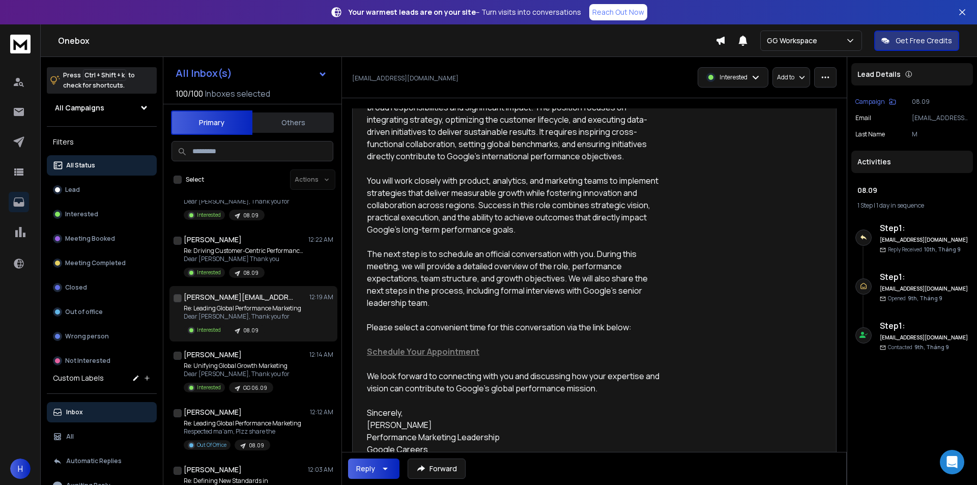
scroll to position [356, 0]
